Goal: Task Accomplishment & Management: Use online tool/utility

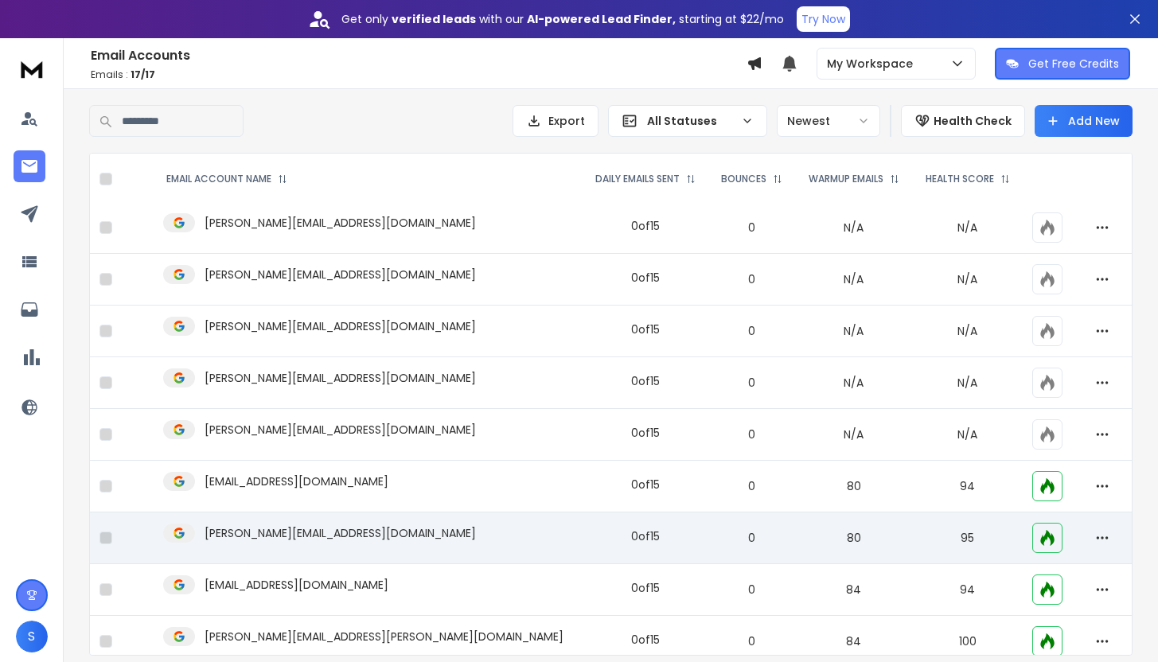
scroll to position [56, 0]
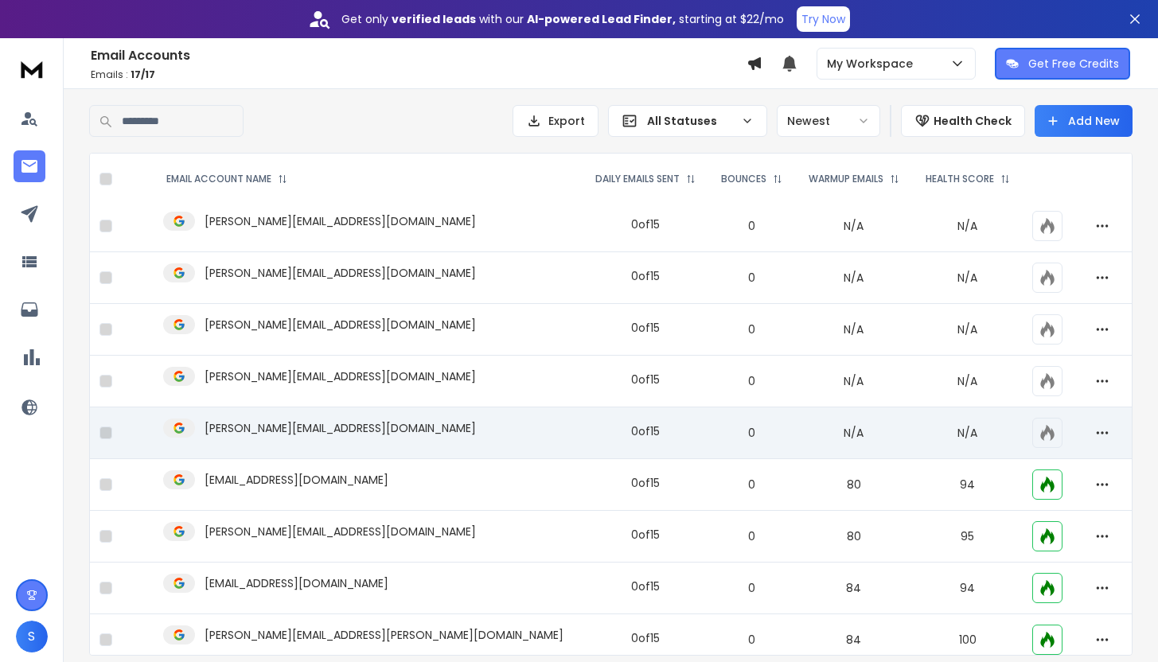
click at [1041, 434] on icon at bounding box center [1048, 433] width 14 height 16
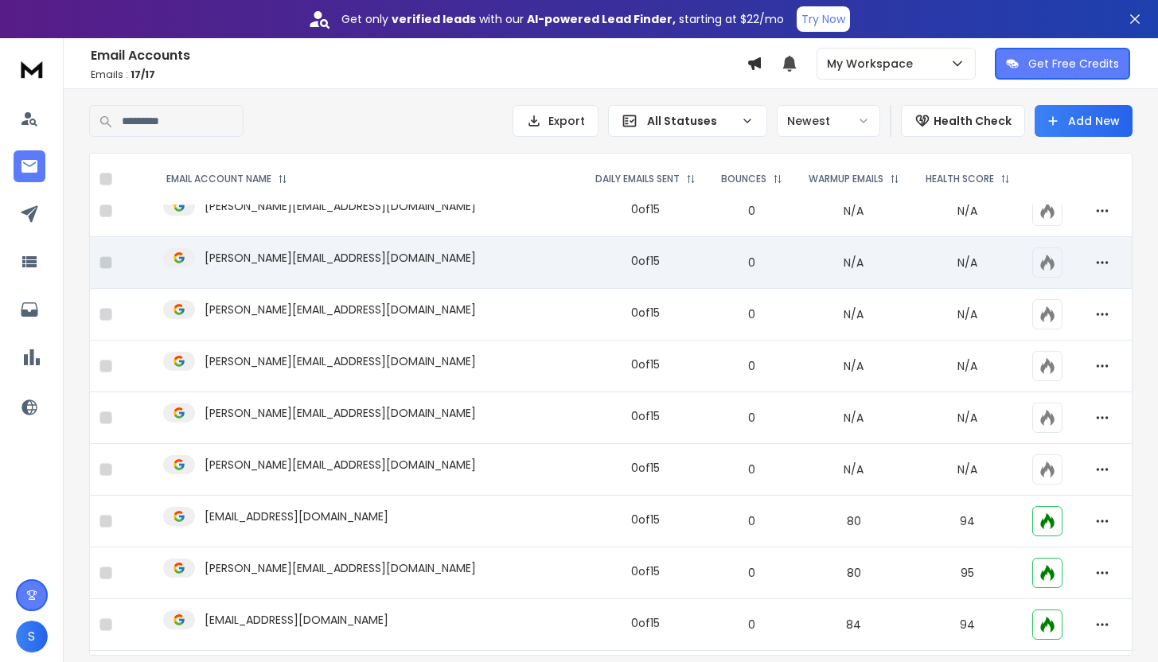
scroll to position [0, 0]
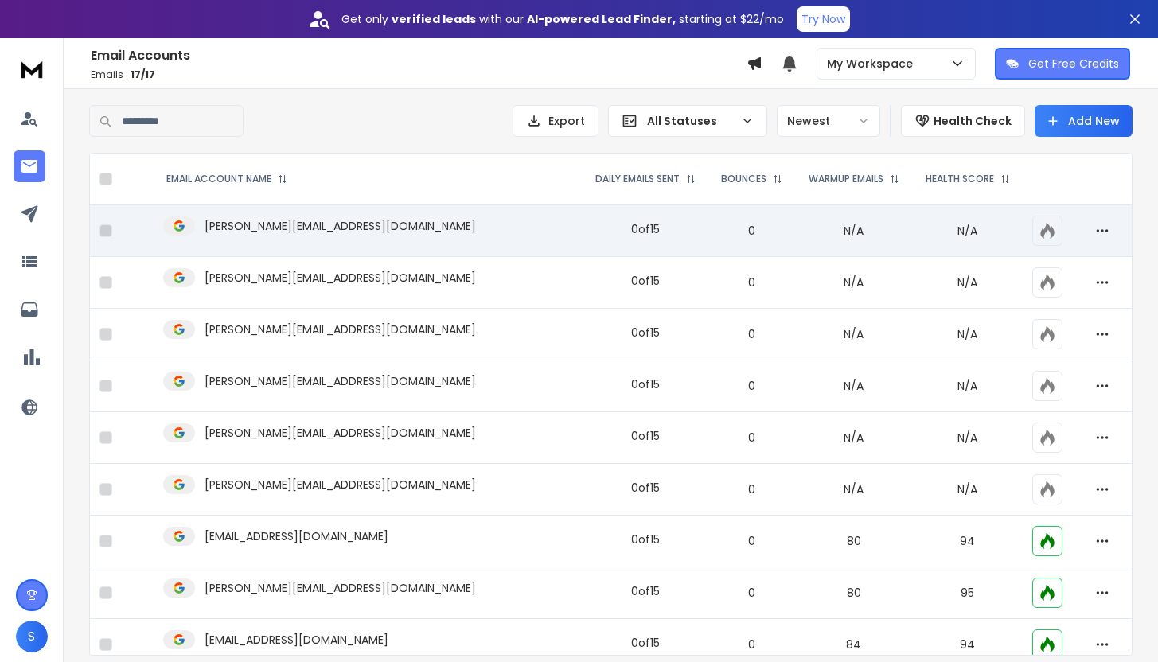
click at [103, 225] on button "button" at bounding box center [105, 230] width 13 height 13
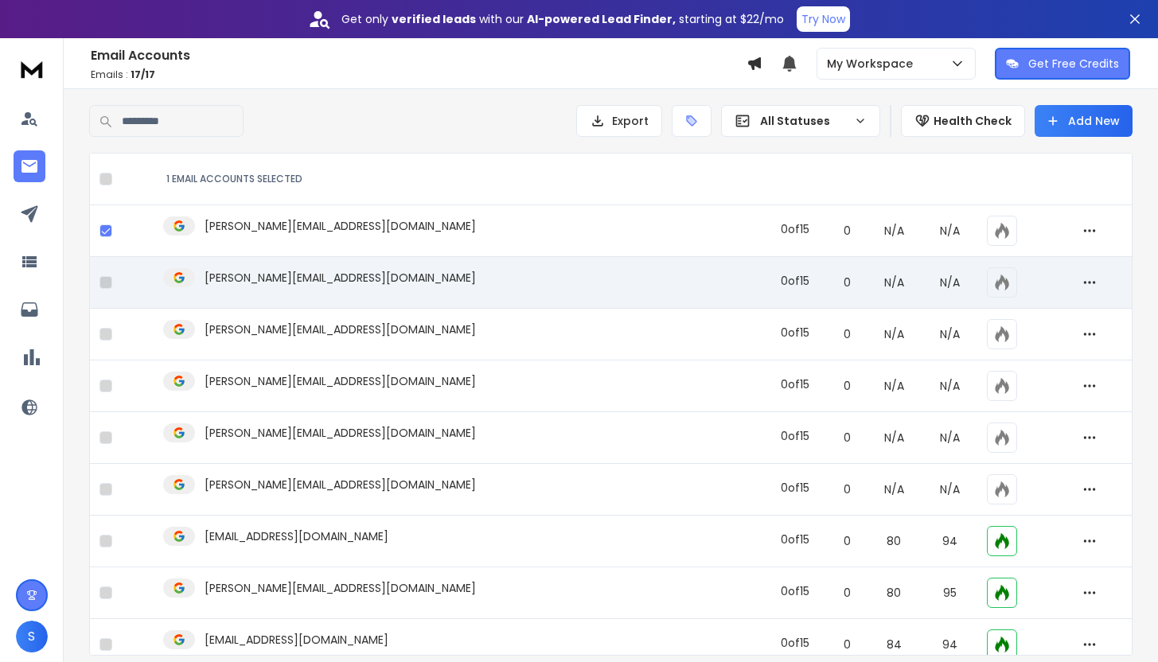
click at [107, 280] on button "button" at bounding box center [105, 282] width 13 height 13
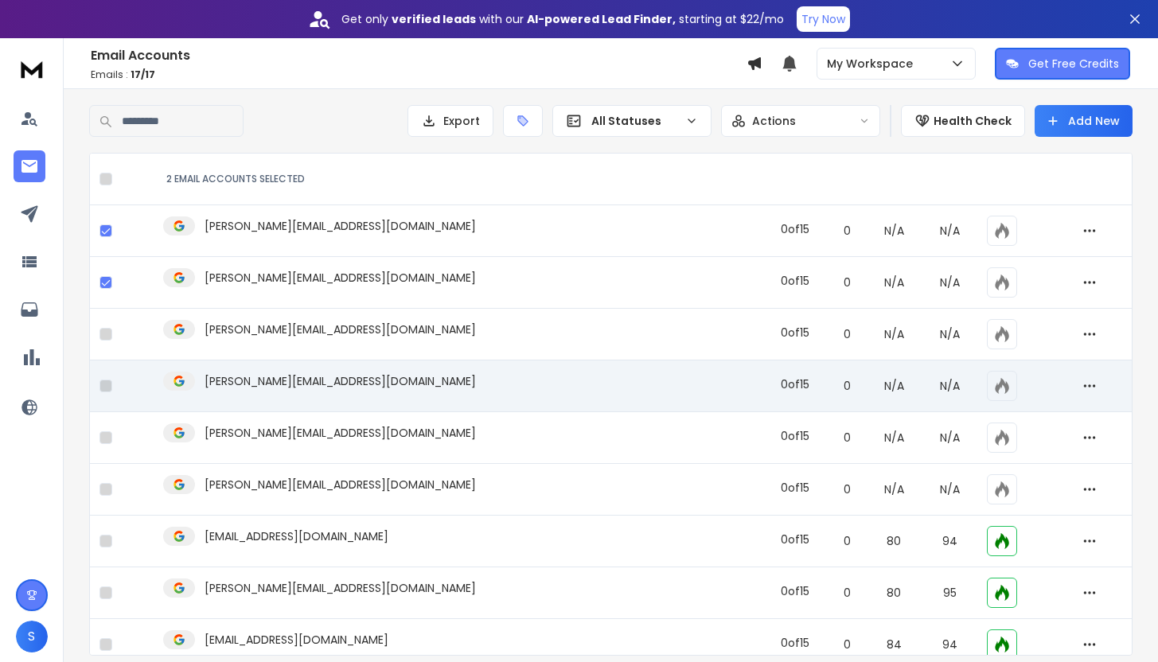
scroll to position [42, 0]
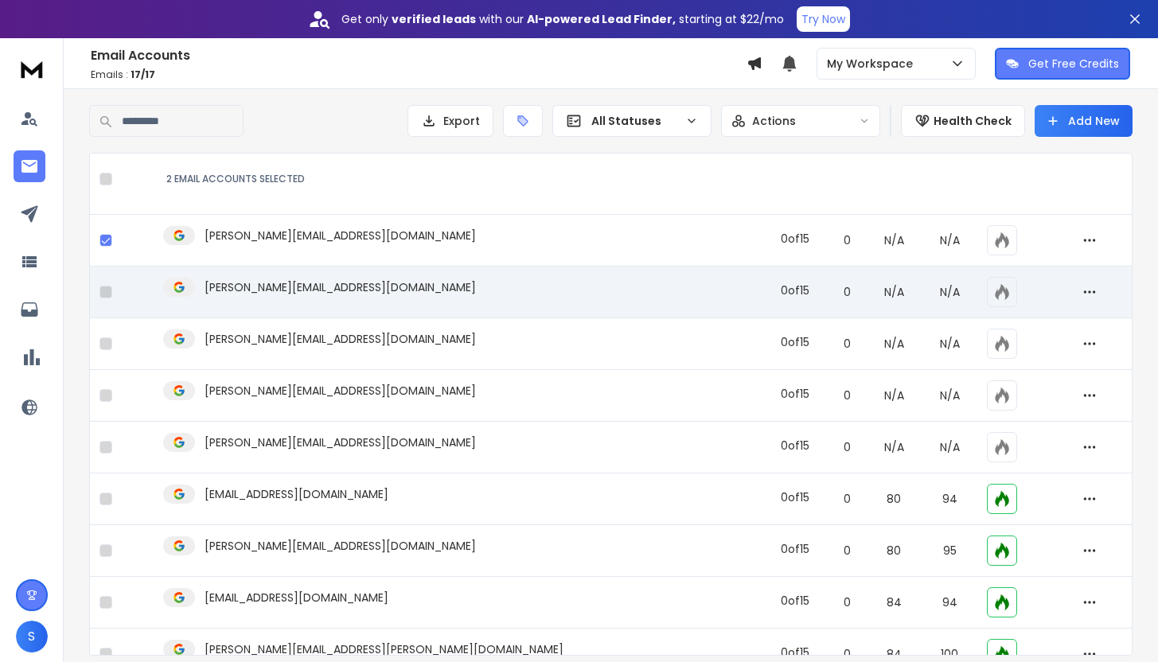
click at [107, 294] on button "button" at bounding box center [105, 292] width 13 height 13
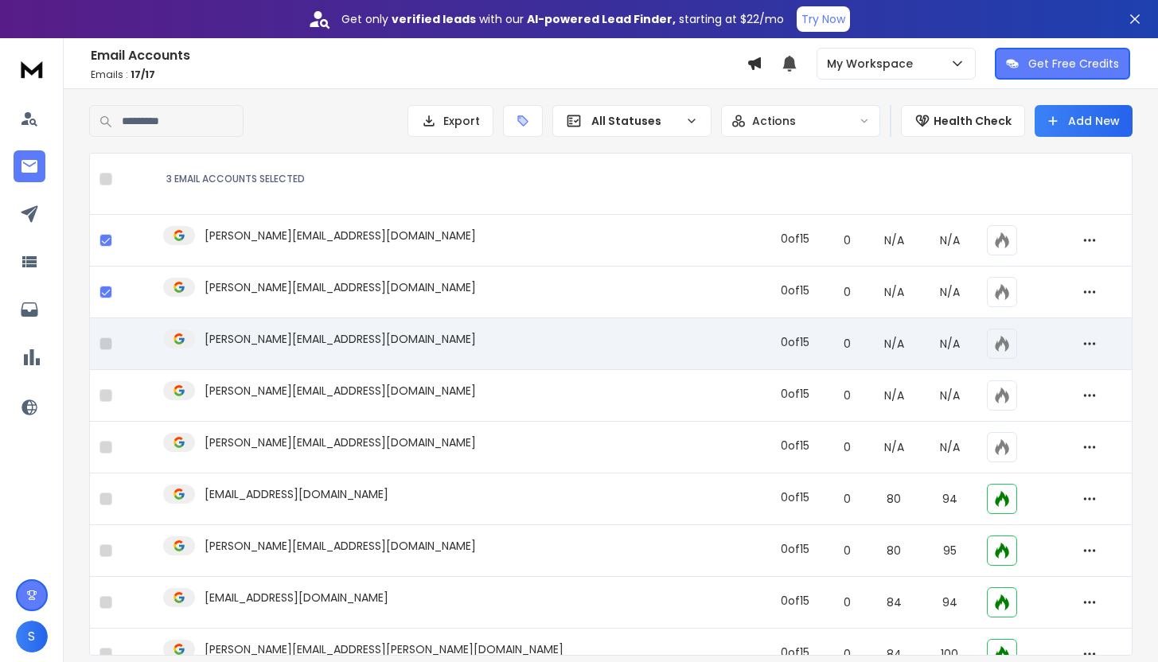
click at [106, 348] on button "button" at bounding box center [105, 343] width 13 height 13
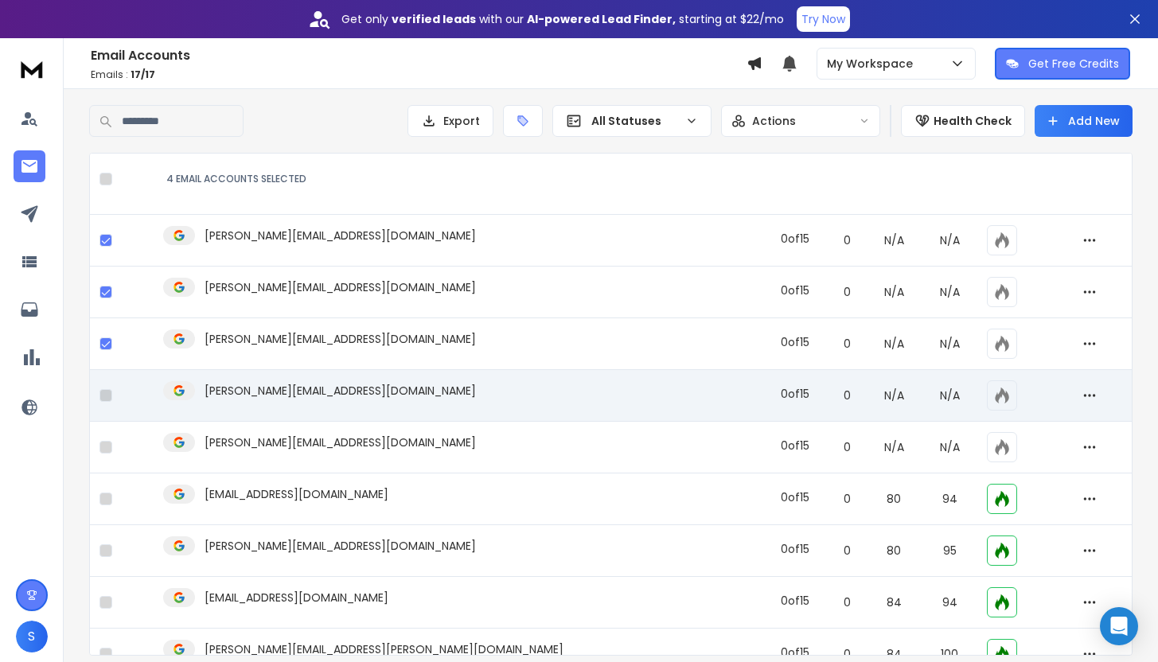
click at [104, 395] on button "button" at bounding box center [105, 395] width 13 height 13
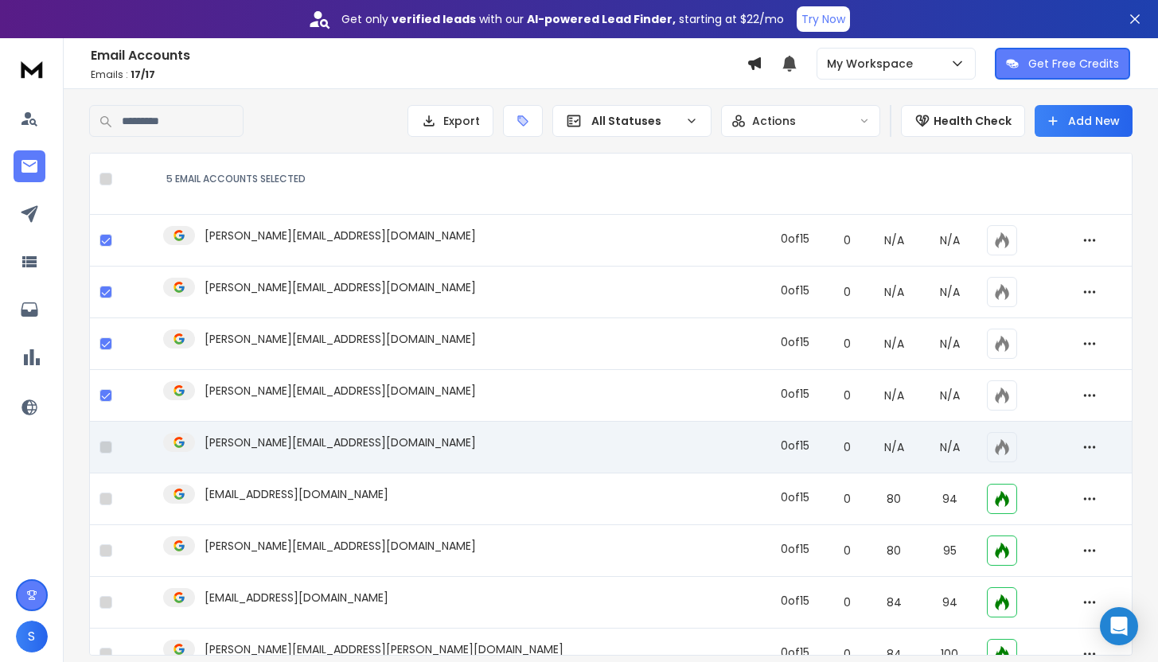
click at [105, 447] on button "button" at bounding box center [105, 447] width 13 height 13
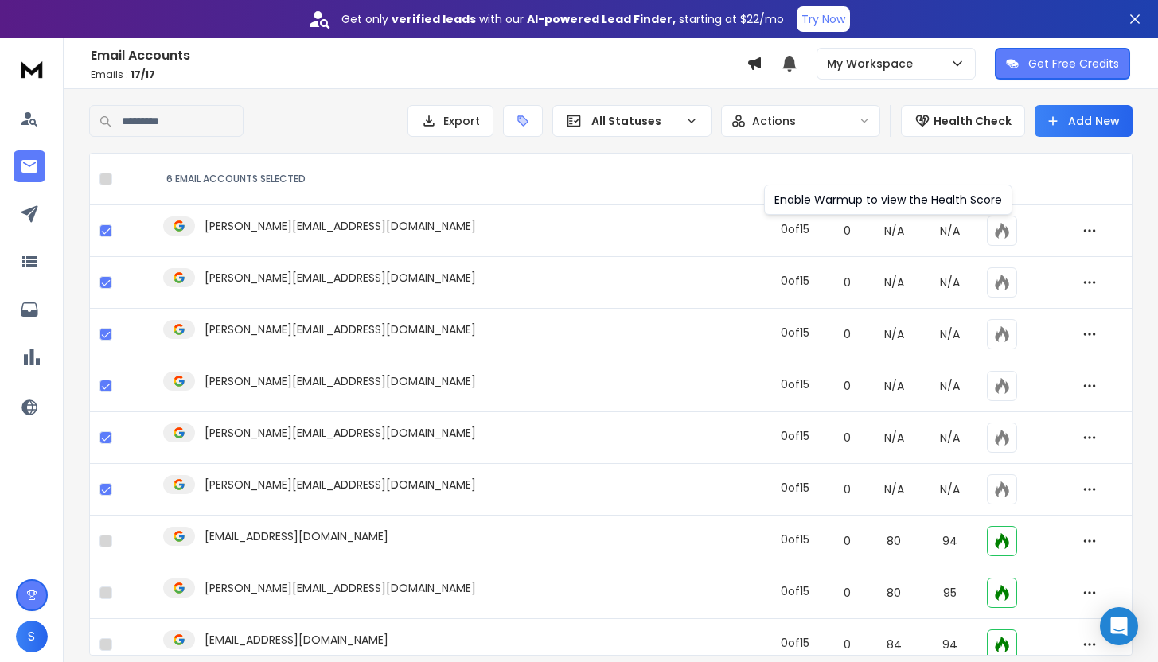
scroll to position [5, 0]
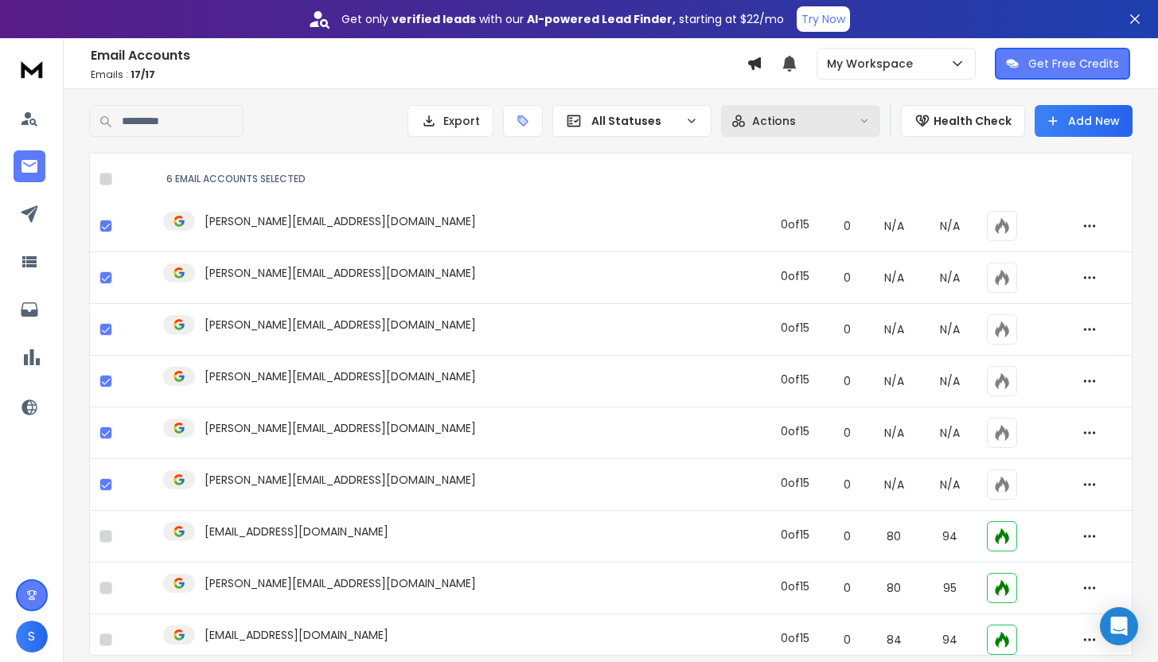
click at [866, 127] on button "Actions" at bounding box center [800, 121] width 159 height 32
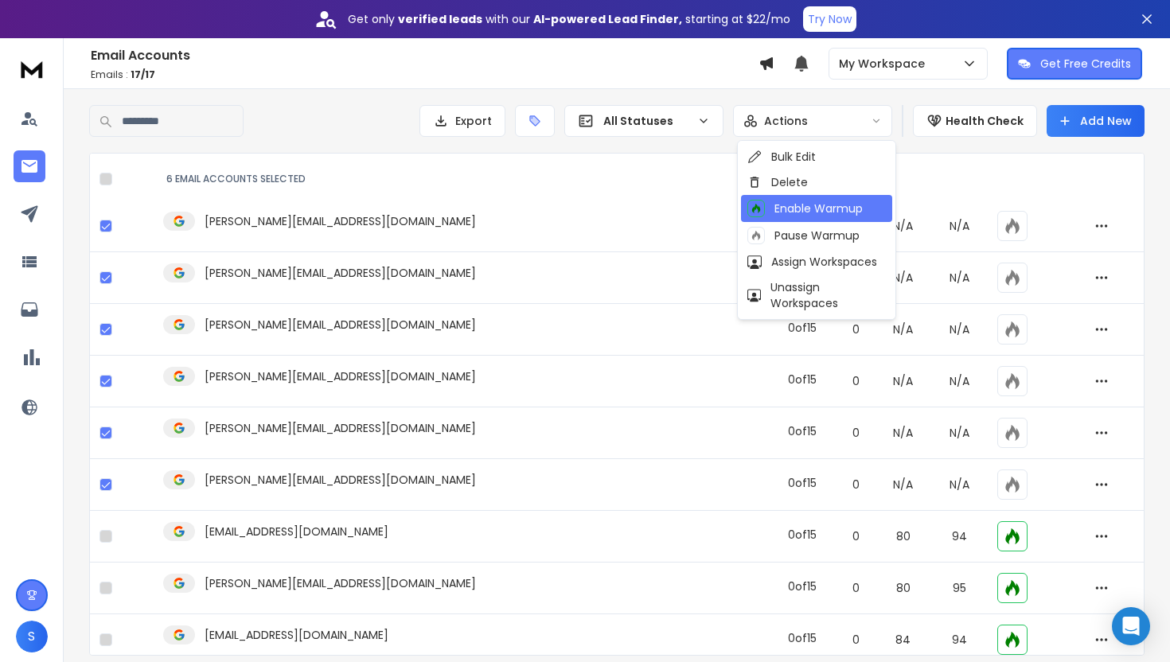
click at [837, 212] on div "Enable Warmup" at bounding box center [804, 209] width 115 height 18
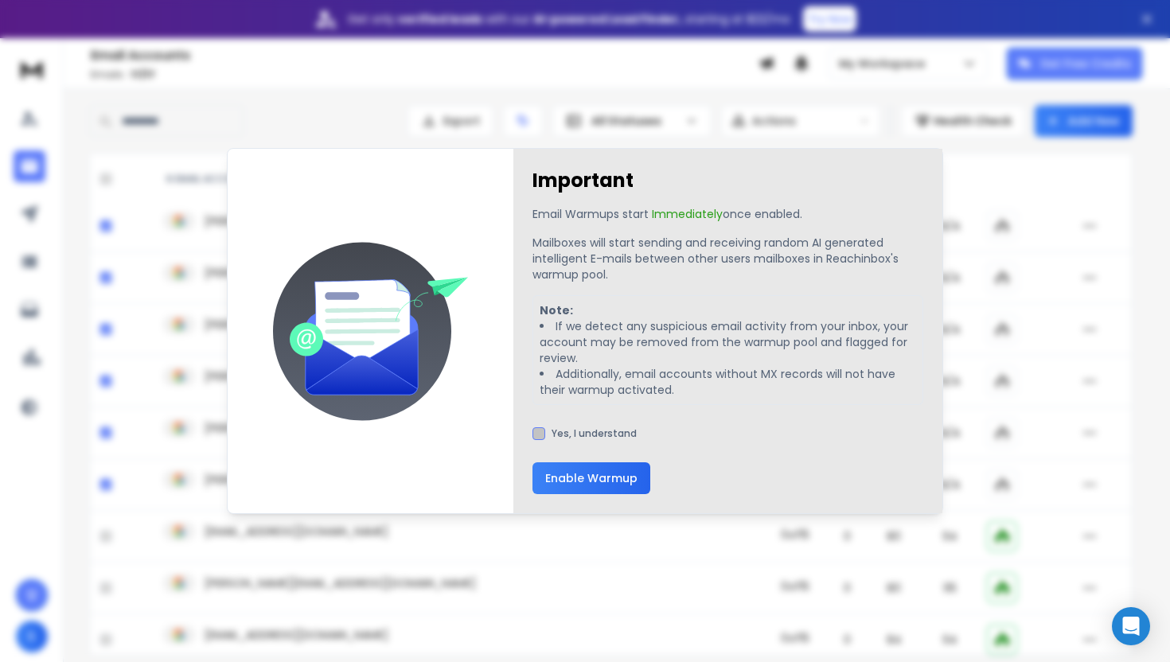
click at [606, 435] on label "Yes, I understand" at bounding box center [593, 433] width 85 height 13
click at [537, 431] on button "Yes, I understand" at bounding box center [538, 433] width 13 height 13
click at [609, 492] on button "Enable Warmup" at bounding box center [591, 478] width 118 height 32
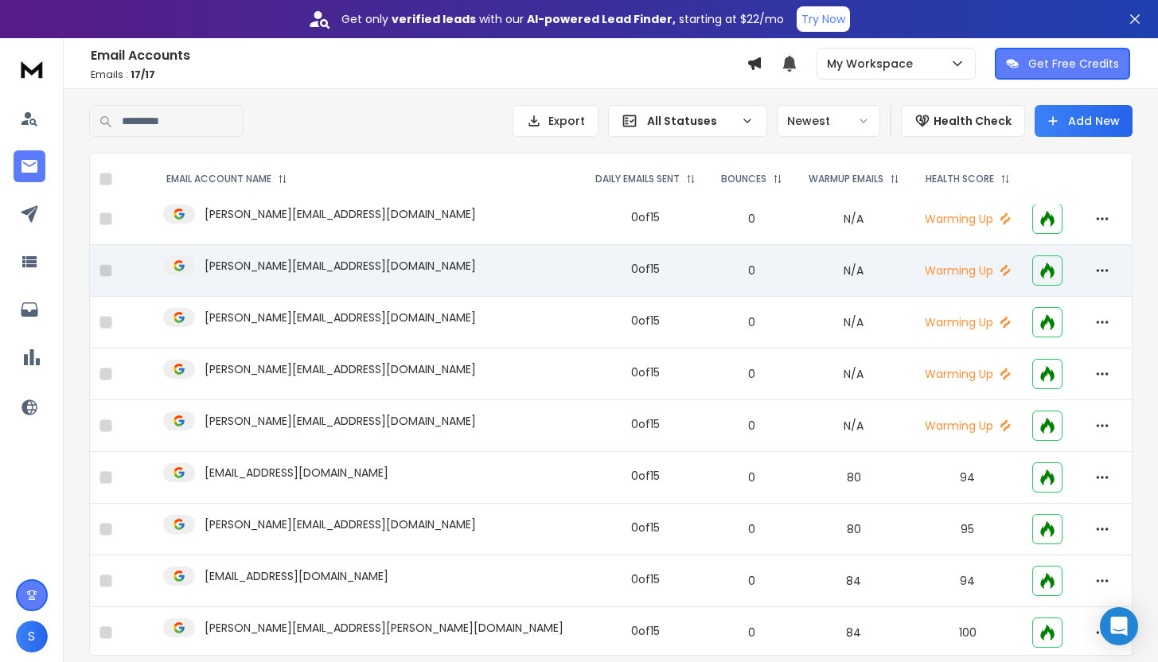
scroll to position [68, 0]
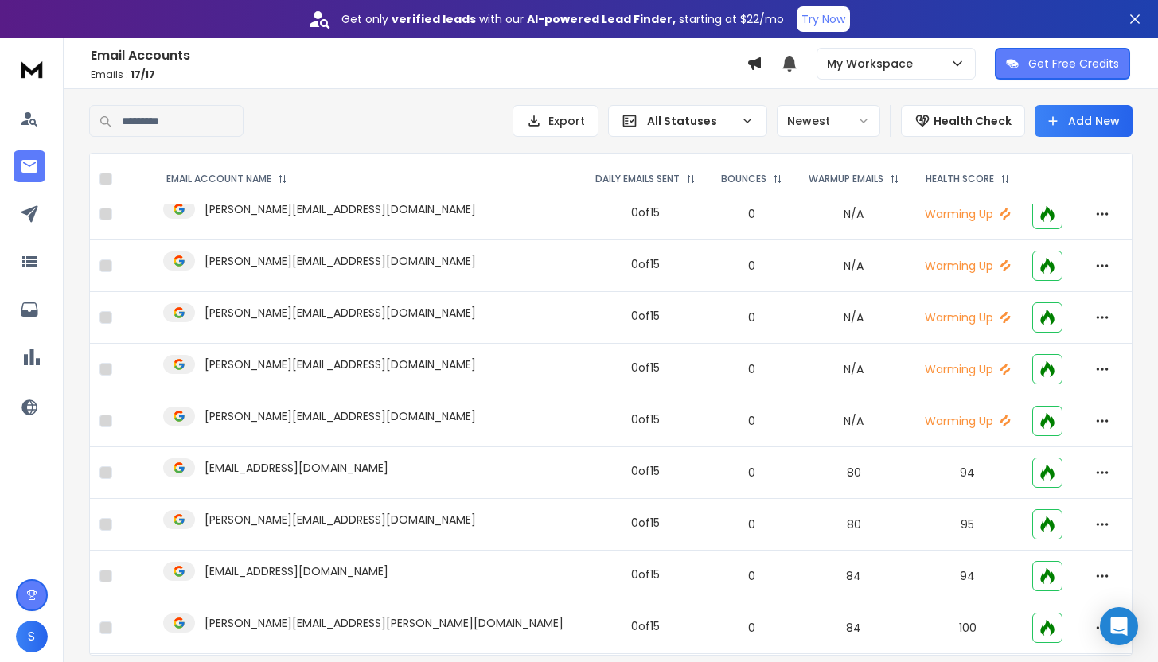
click at [29, 68] on img at bounding box center [32, 68] width 32 height 29
